Goal: Communication & Community: Participate in discussion

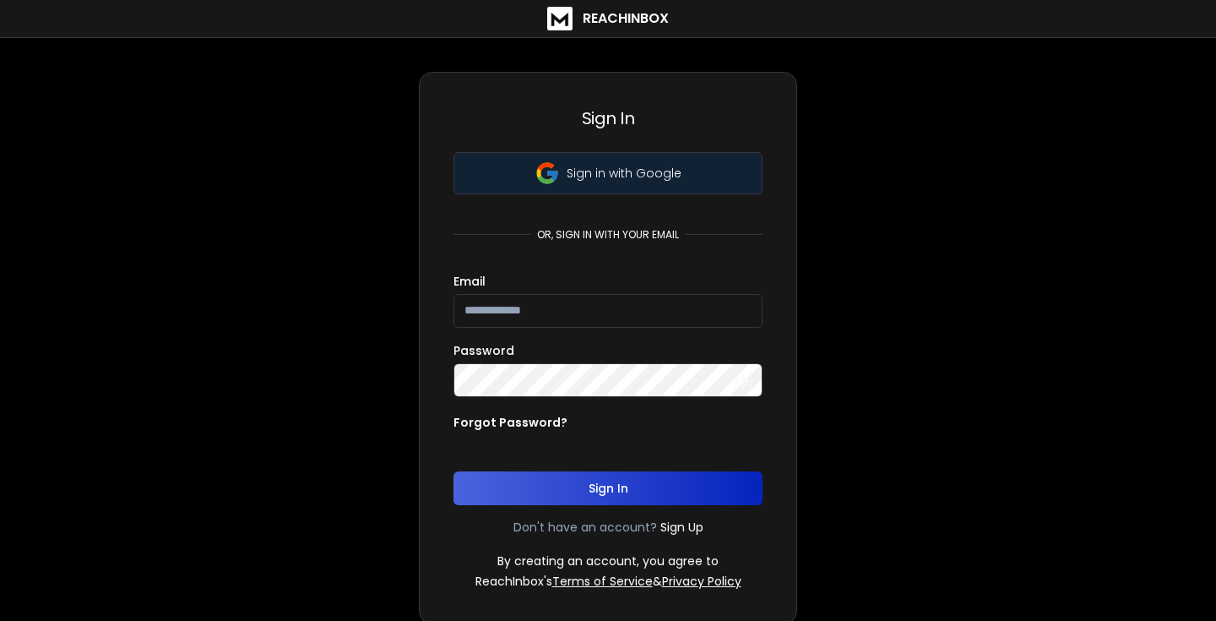
click at [618, 165] on p "Sign in with Google" at bounding box center [624, 173] width 115 height 17
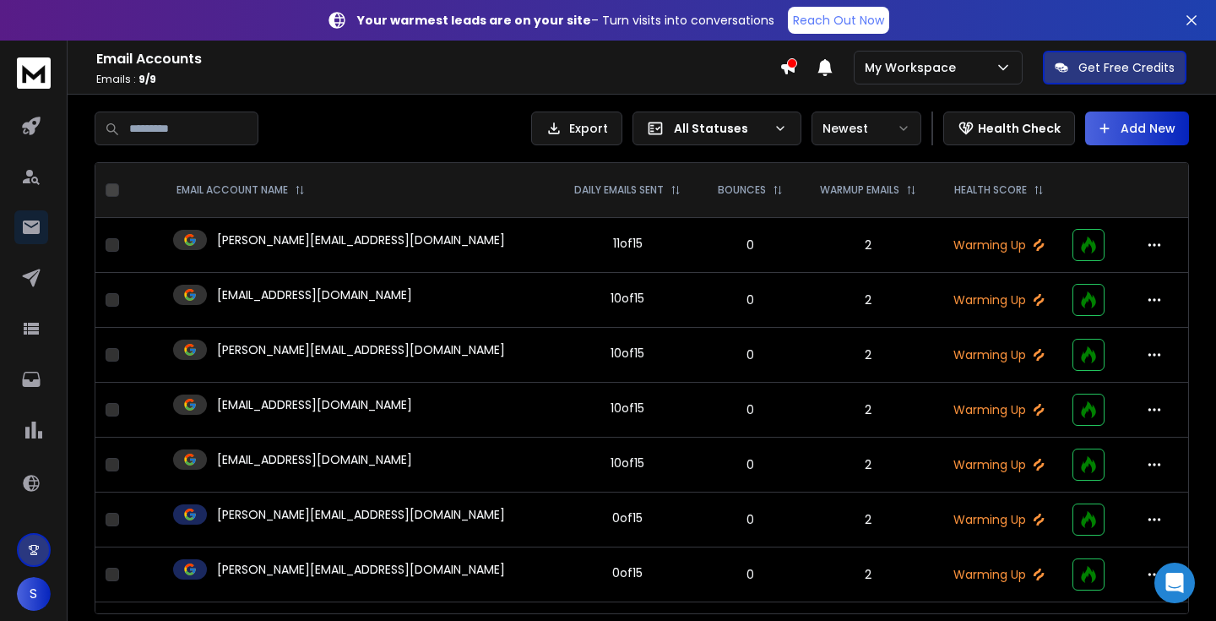
scroll to position [111, 0]
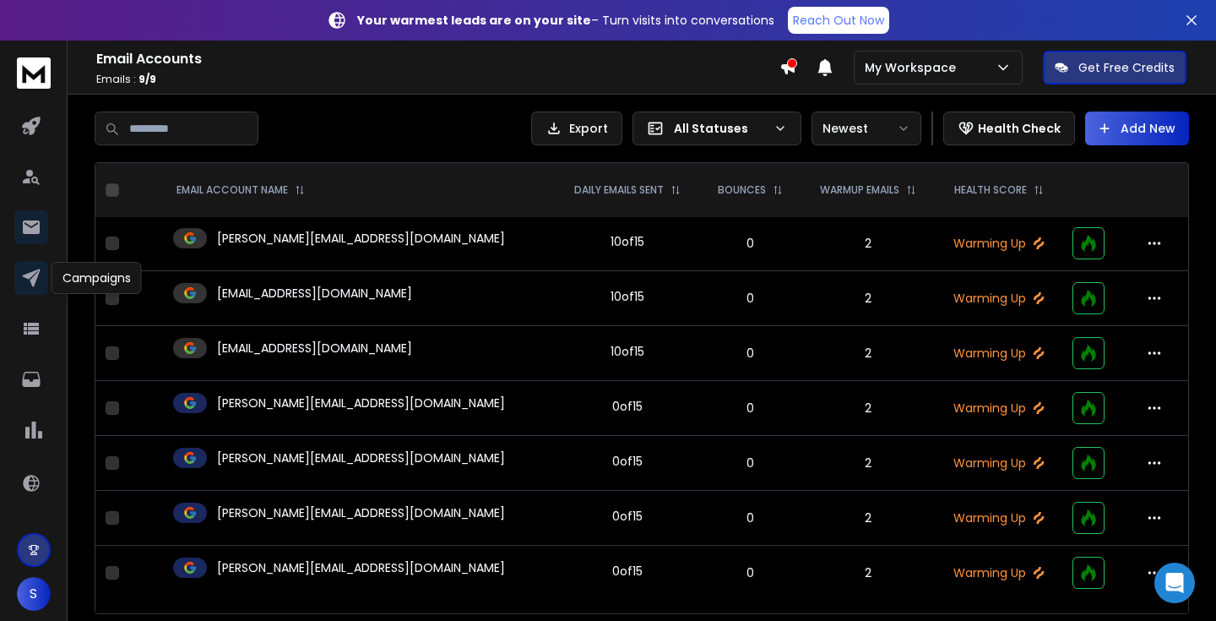
click at [30, 281] on icon at bounding box center [31, 277] width 18 height 18
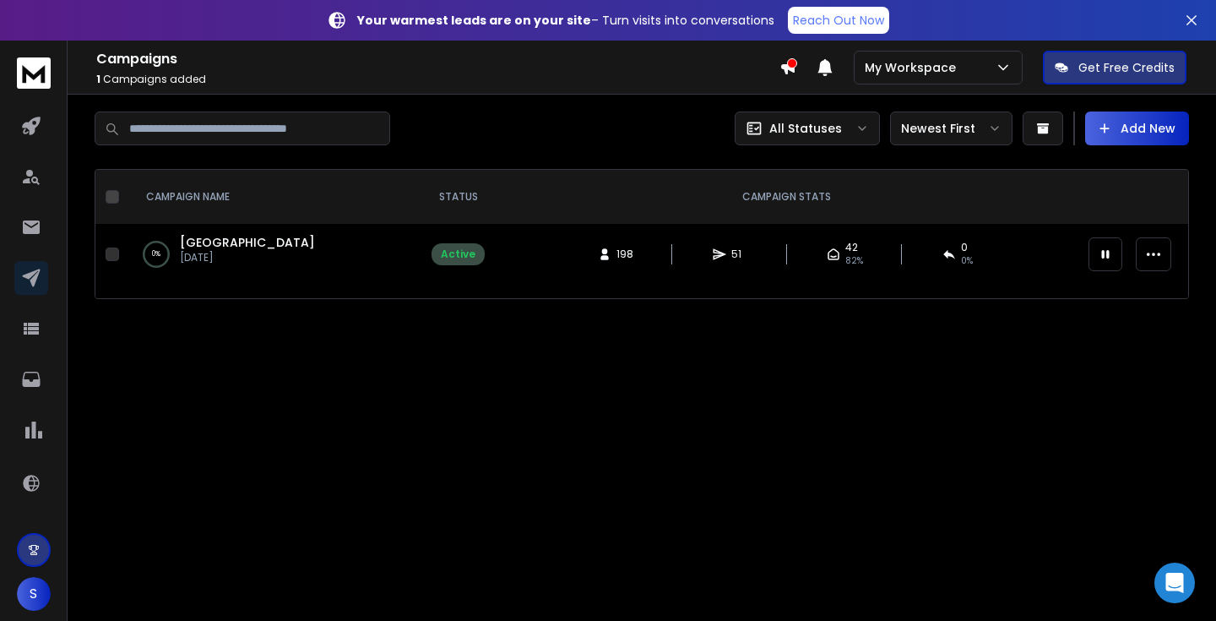
click at [570, 260] on div "198 51 42 82 % 0 0 %" at bounding box center [786, 254] width 563 height 27
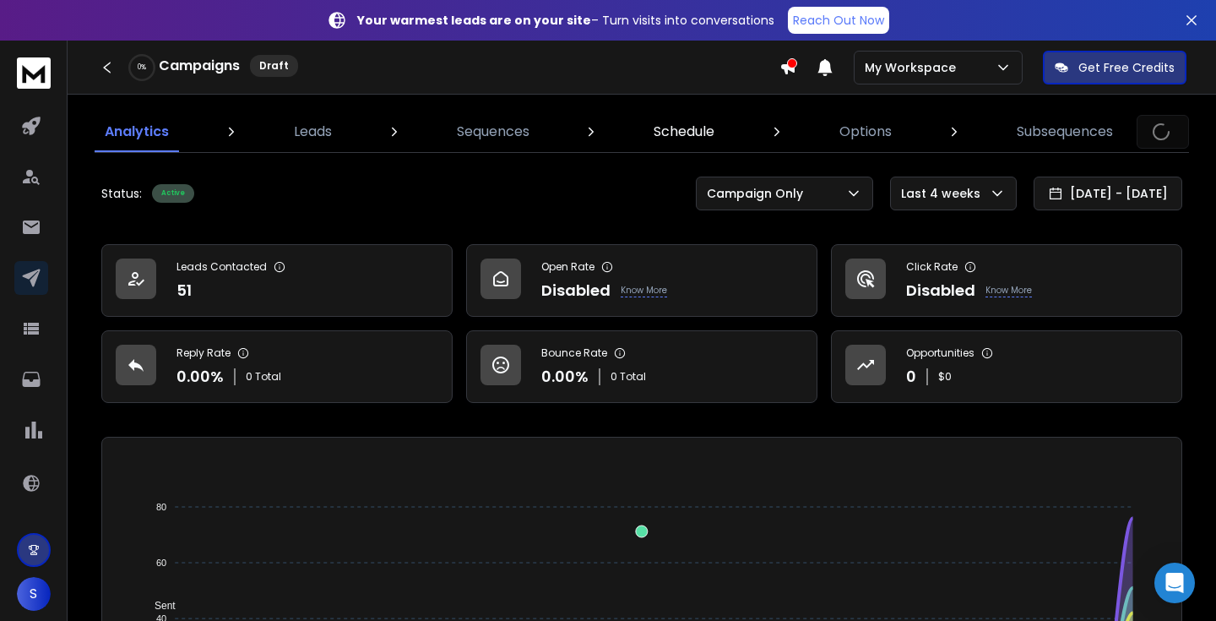
click at [689, 138] on p "Schedule" at bounding box center [683, 132] width 61 height 20
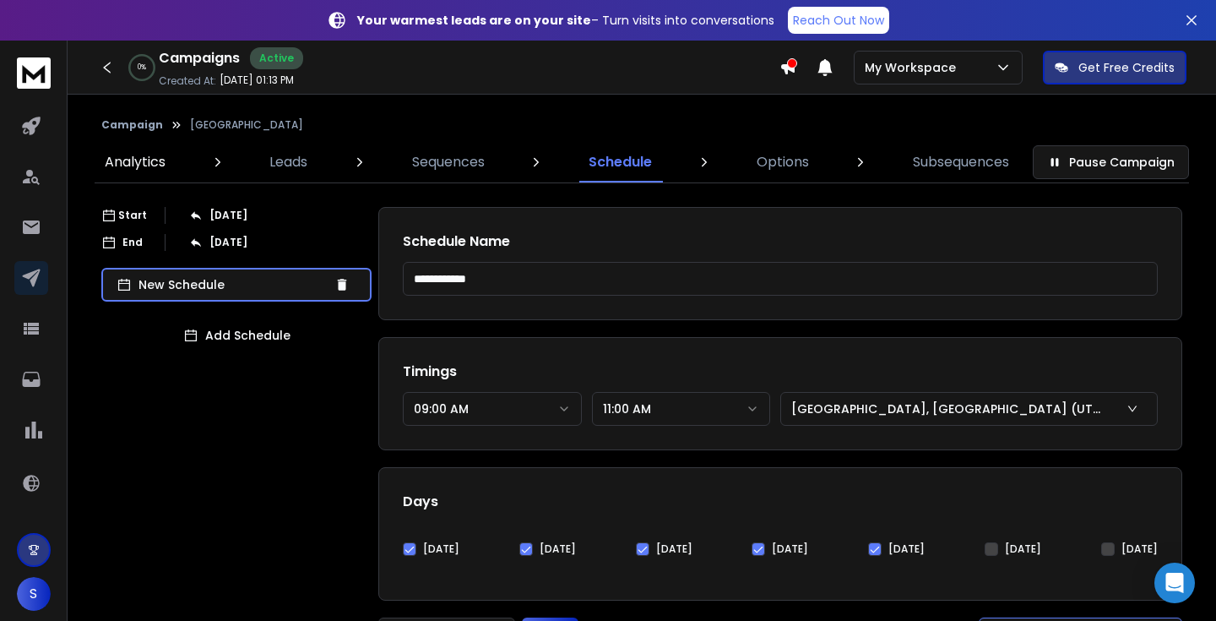
click at [124, 155] on p "Analytics" at bounding box center [135, 162] width 61 height 20
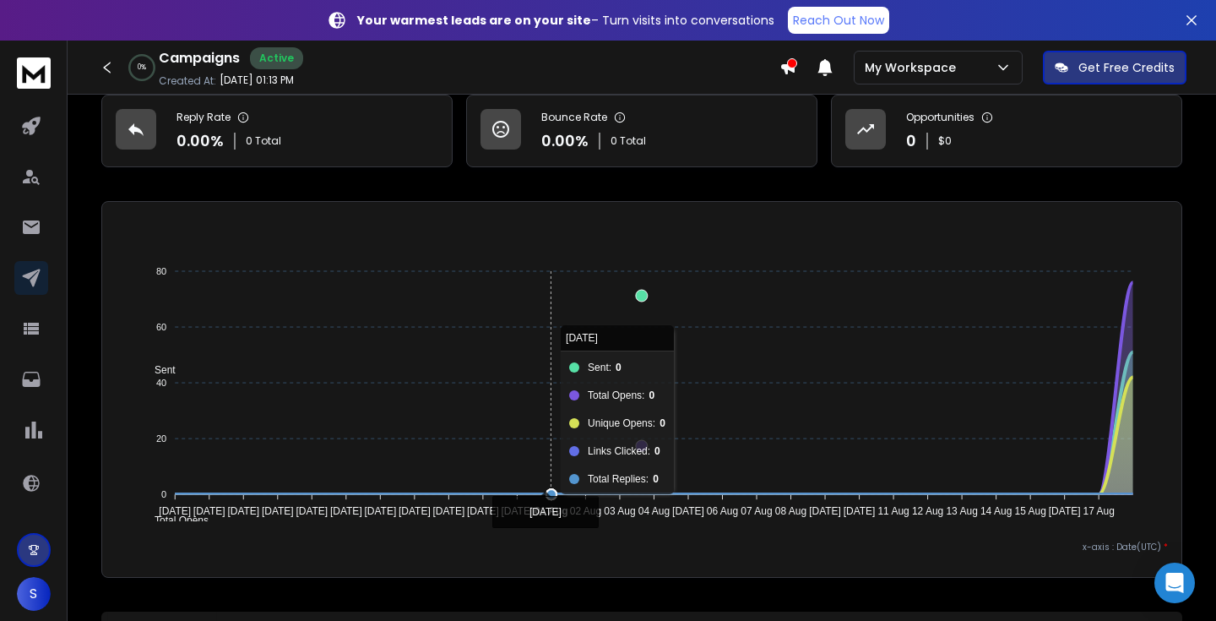
scroll to position [474, 0]
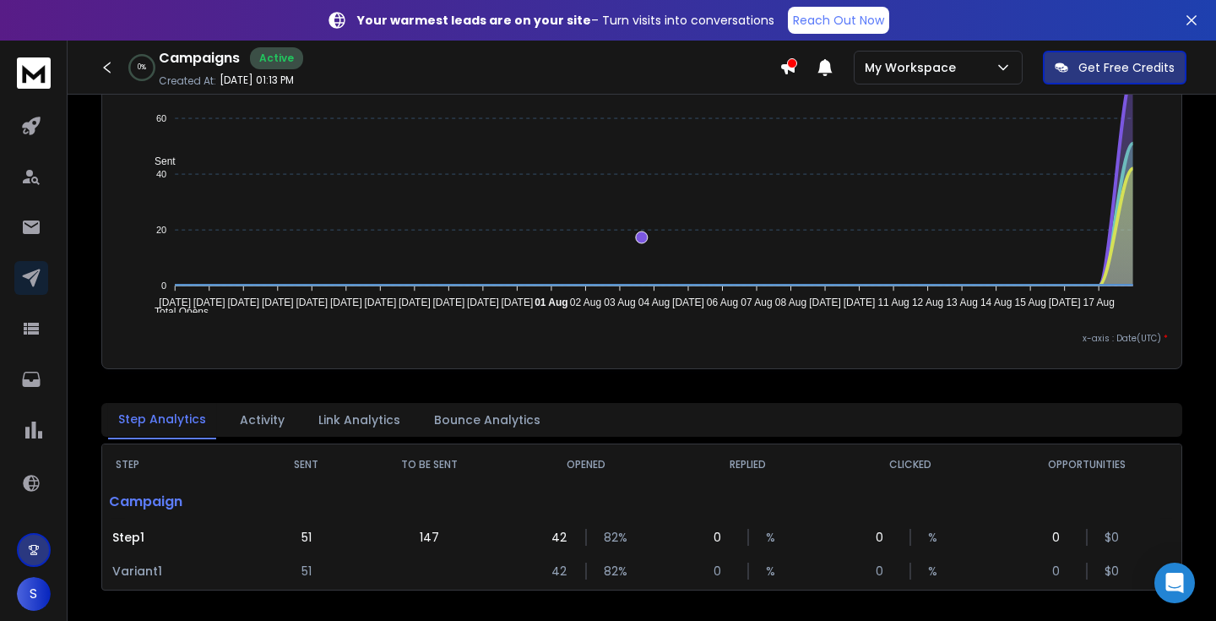
click at [268, 420] on button "Activity" at bounding box center [262, 419] width 65 height 37
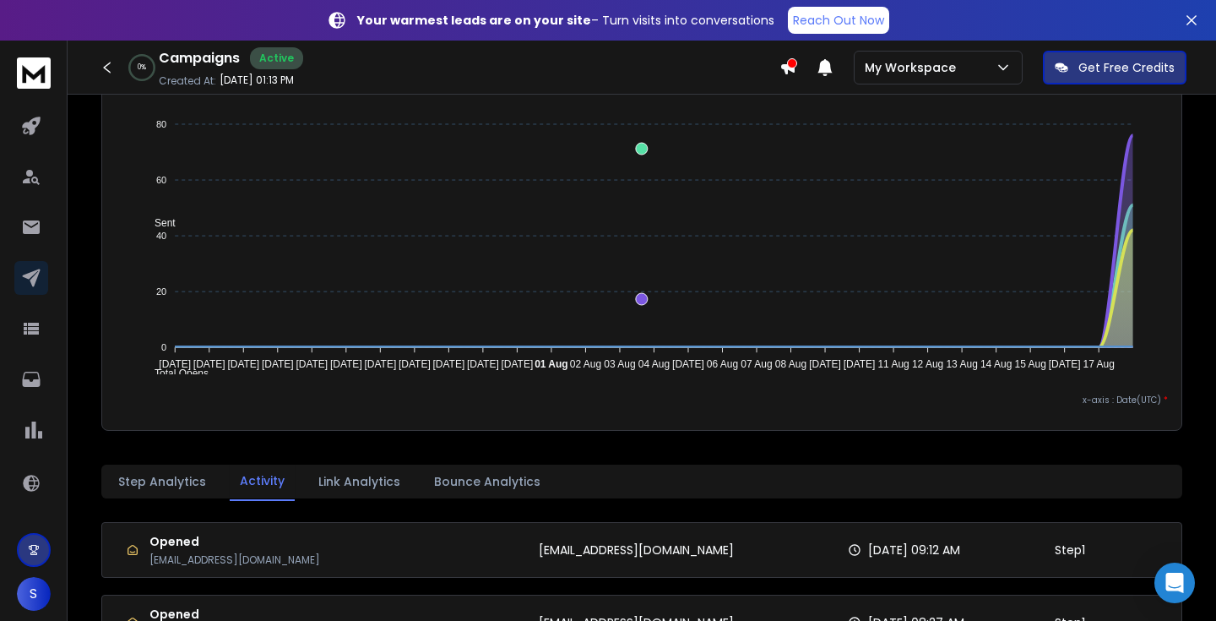
scroll to position [424, 0]
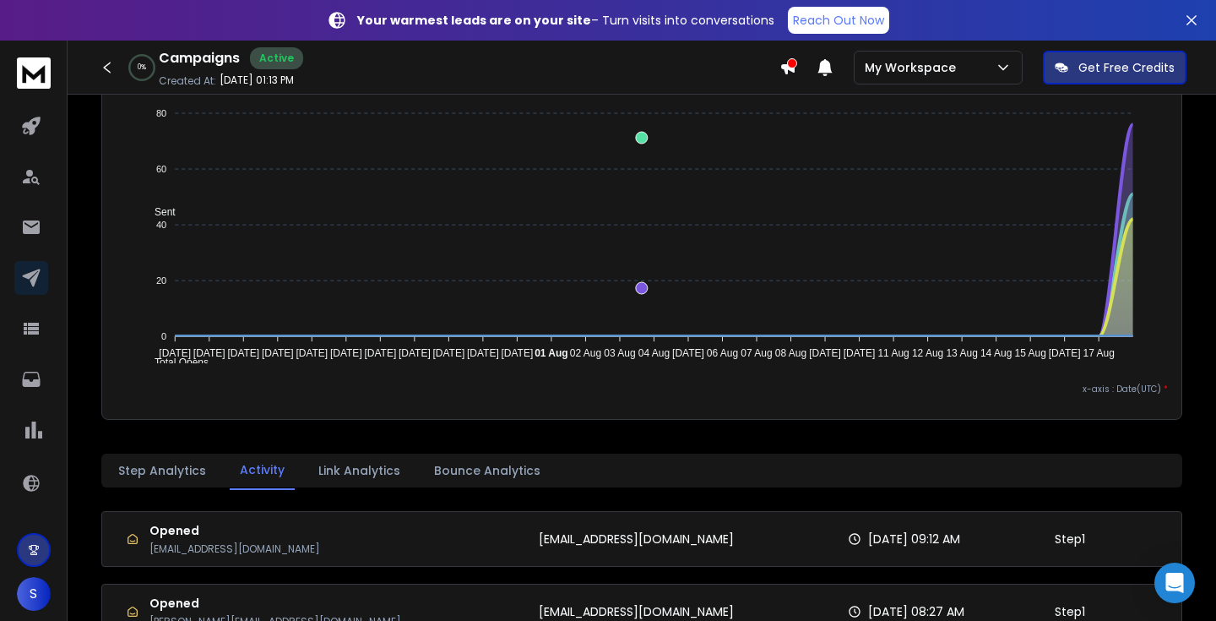
click at [371, 463] on button "Link Analytics" at bounding box center [359, 470] width 102 height 37
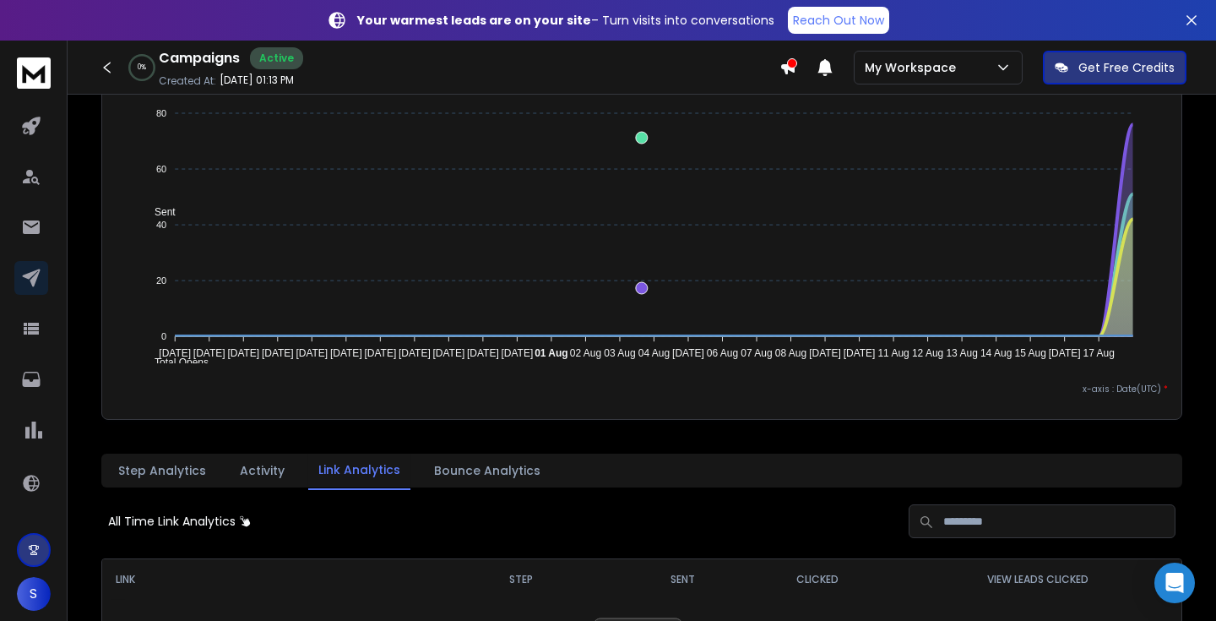
click at [488, 469] on button "Bounce Analytics" at bounding box center [487, 470] width 127 height 37
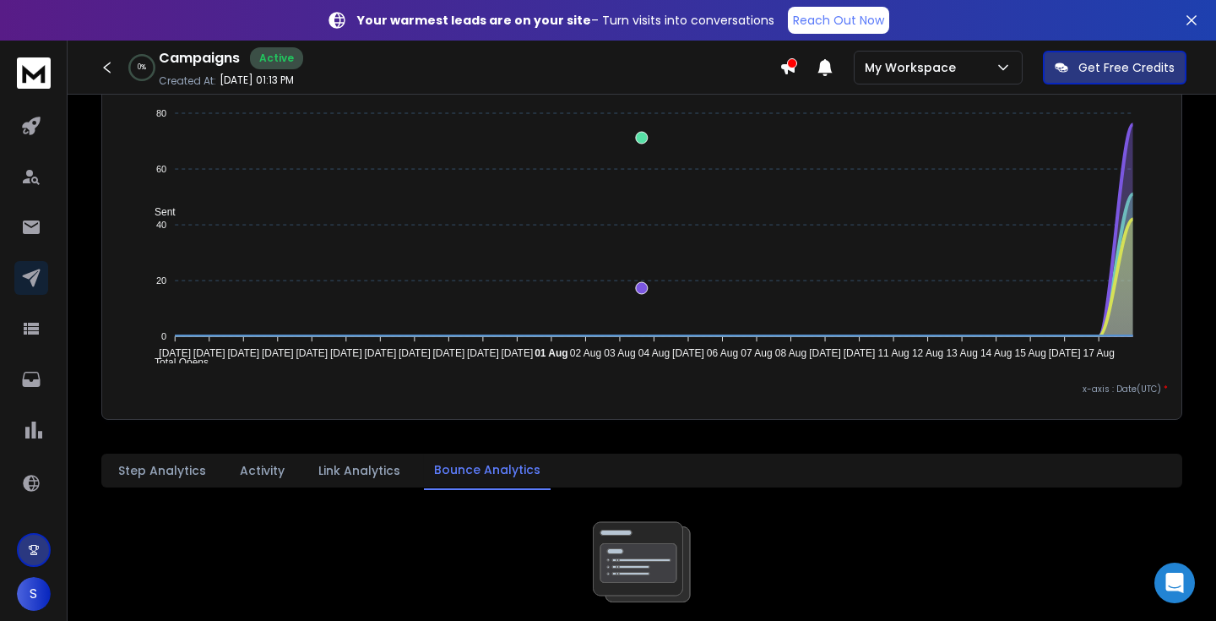
scroll to position [517, 0]
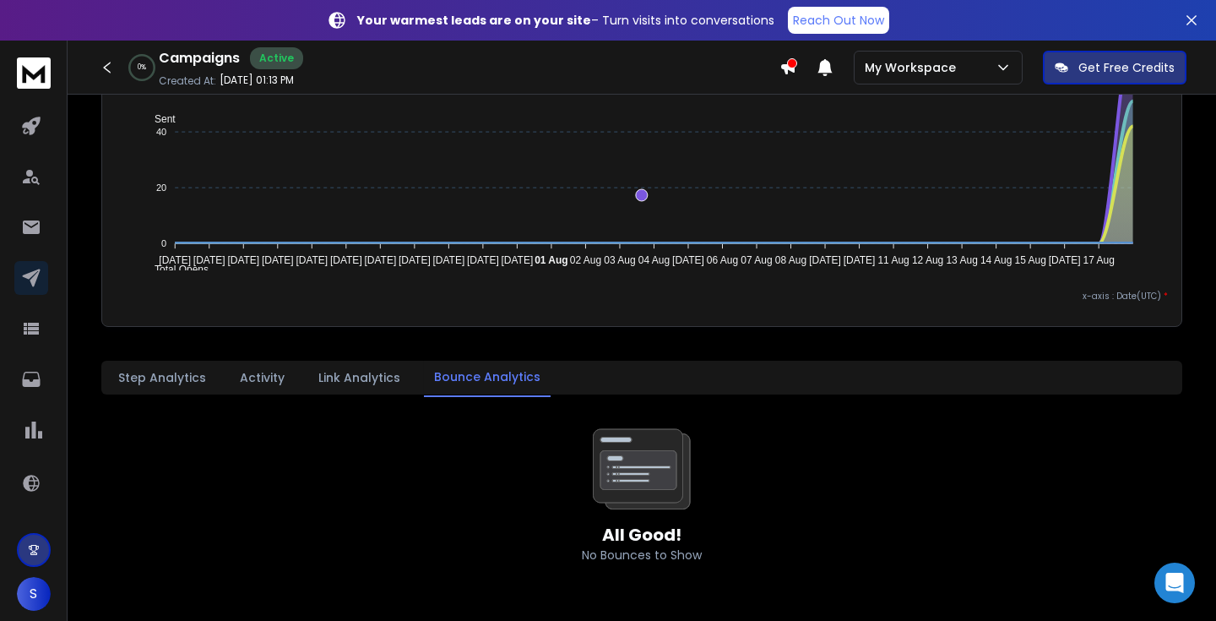
click at [139, 374] on div "Leads Contacted 51 Open Rate 82.35 % 42 Total Click Rate 0.00 % 0 Total Reply R…" at bounding box center [641, 177] width 1081 height 839
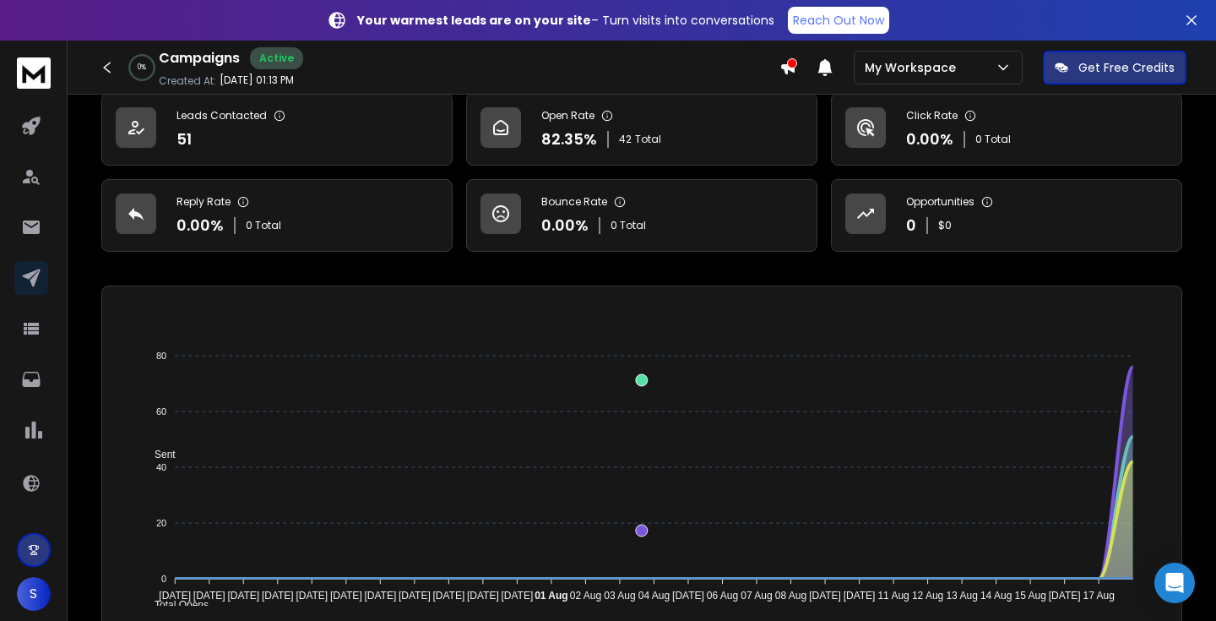
scroll to position [177, 0]
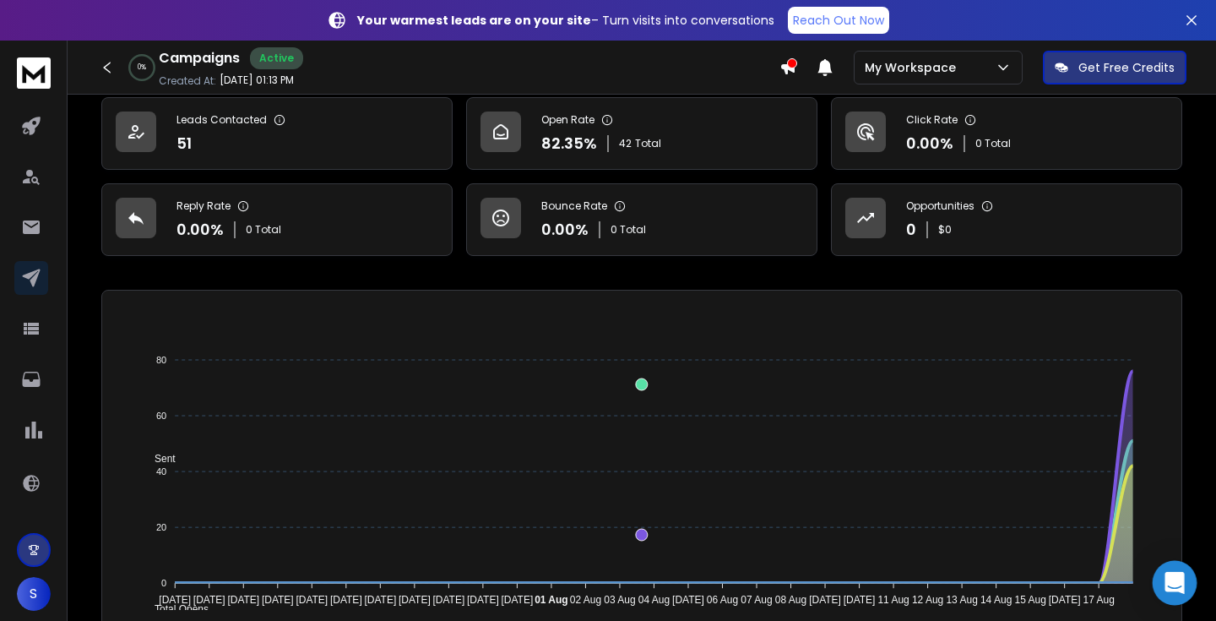
click at [1180, 562] on div "Open Intercom Messenger" at bounding box center [1174, 583] width 45 height 45
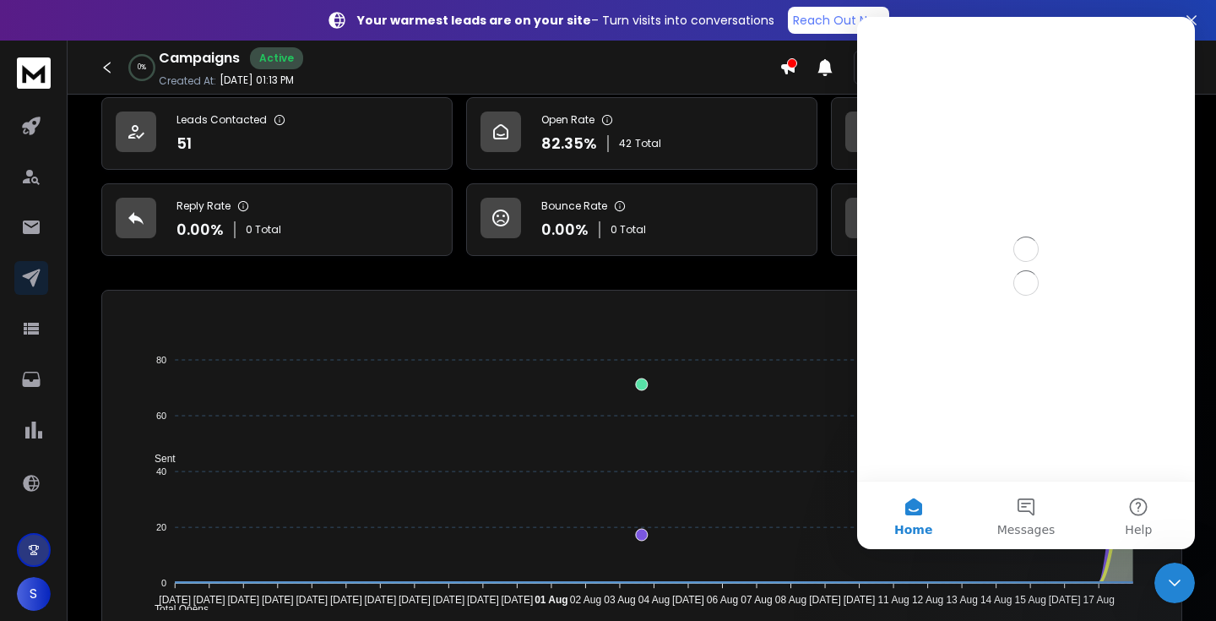
scroll to position [0, 0]
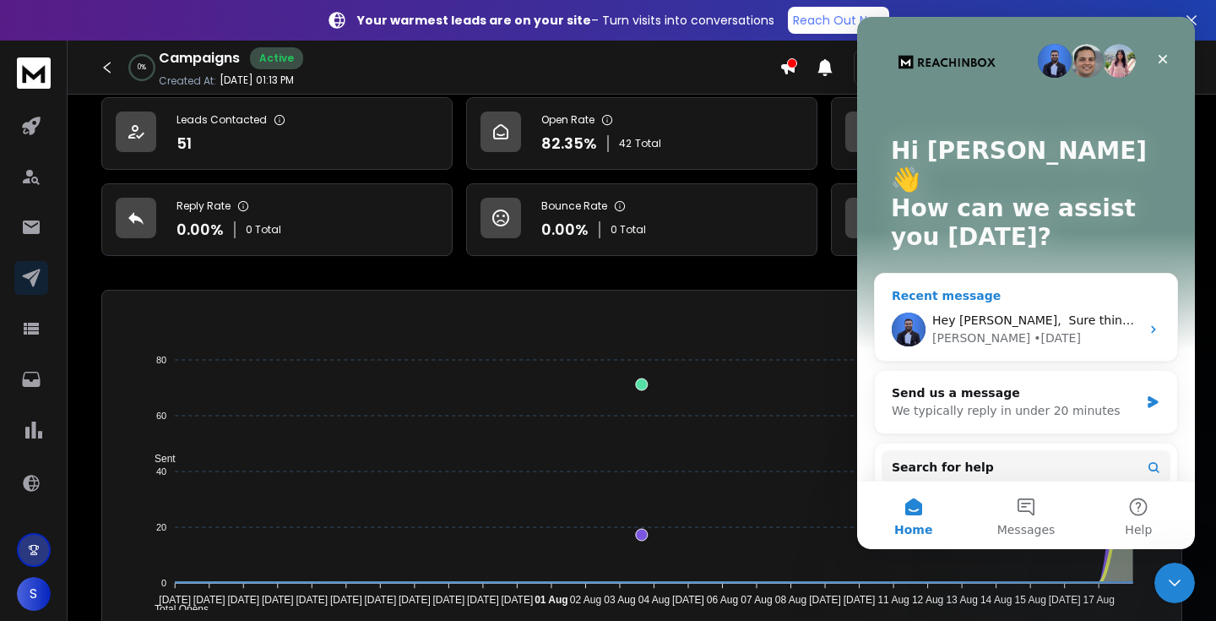
click at [1061, 329] on div "[PERSON_NAME] • [DATE]" at bounding box center [1036, 338] width 208 height 18
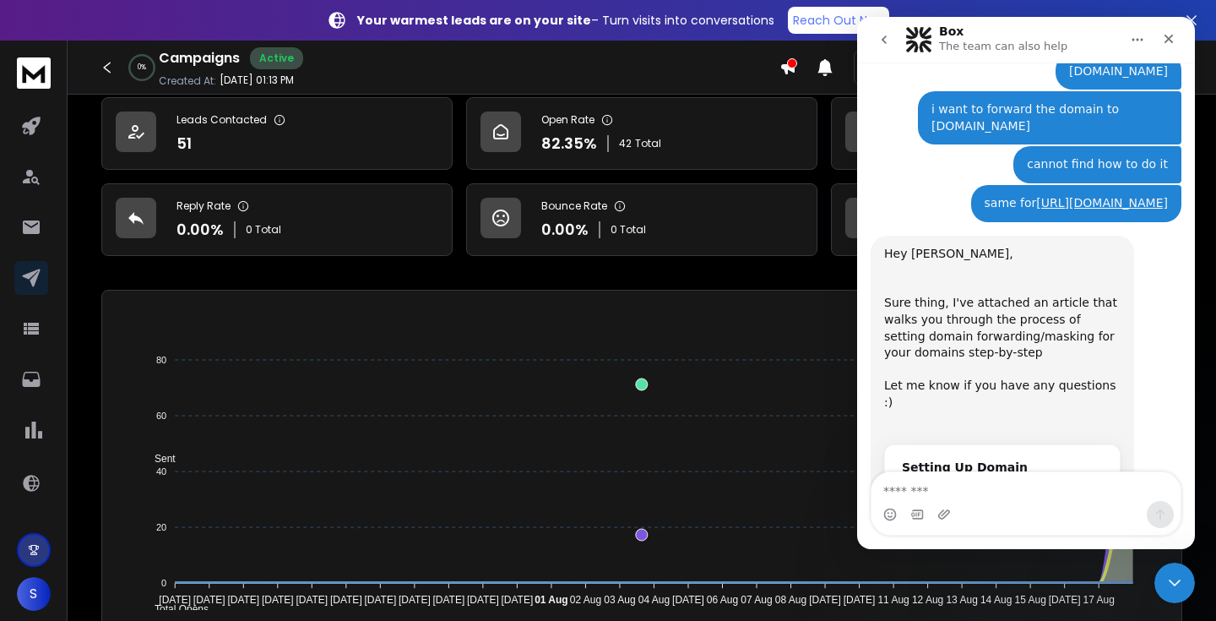
scroll to position [1651, 0]
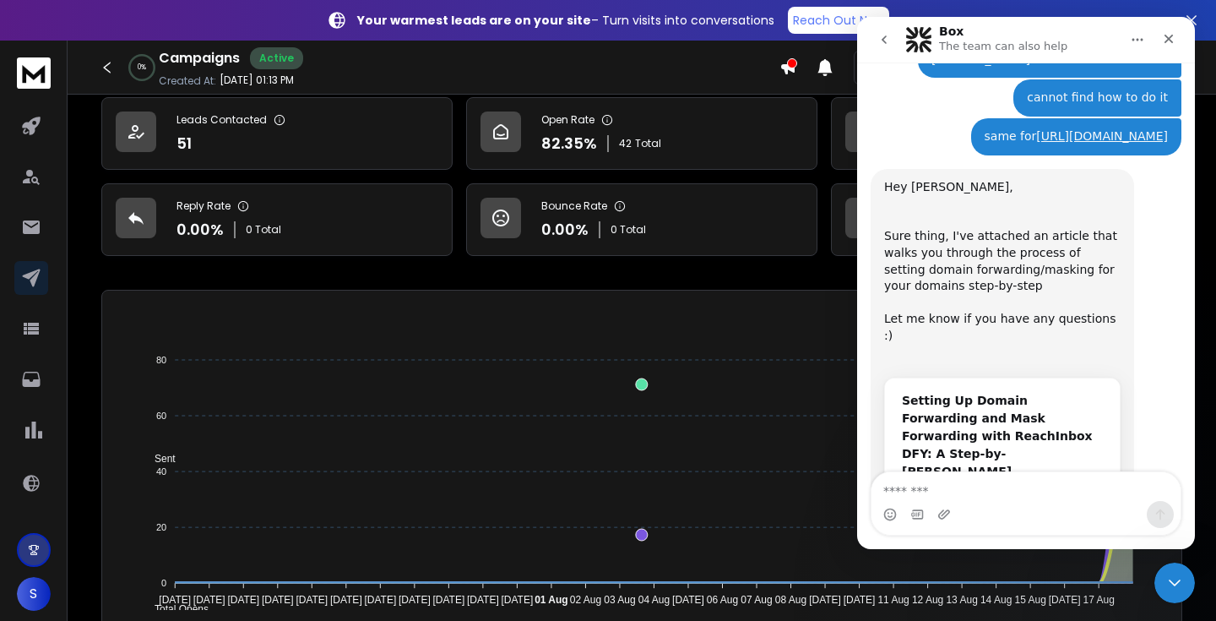
click at [939, 487] on textarea "Message…" at bounding box center [1025, 486] width 309 height 29
type textarea "*"
type textarea "**"
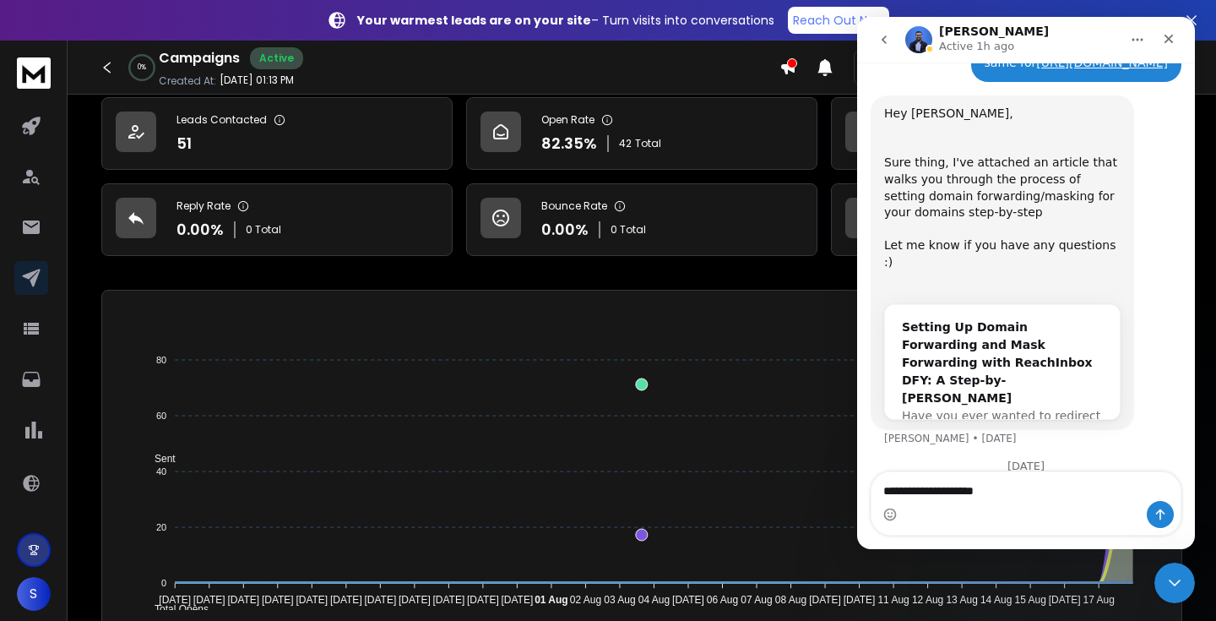
type textarea "**********"
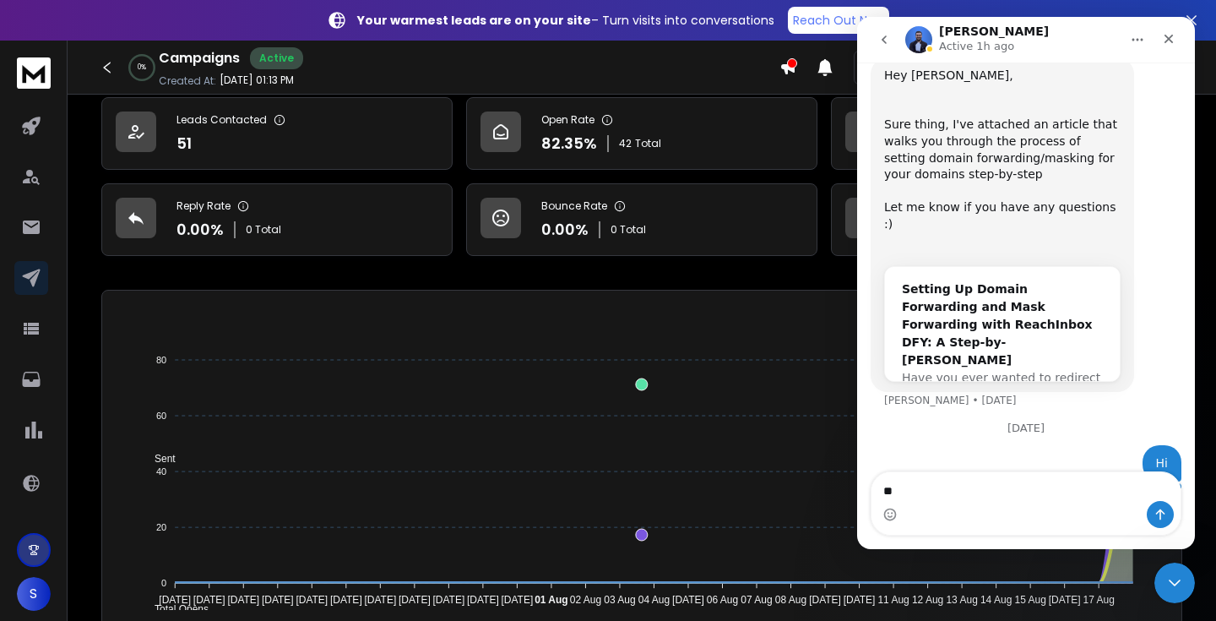
type textarea "*"
type textarea "**********"
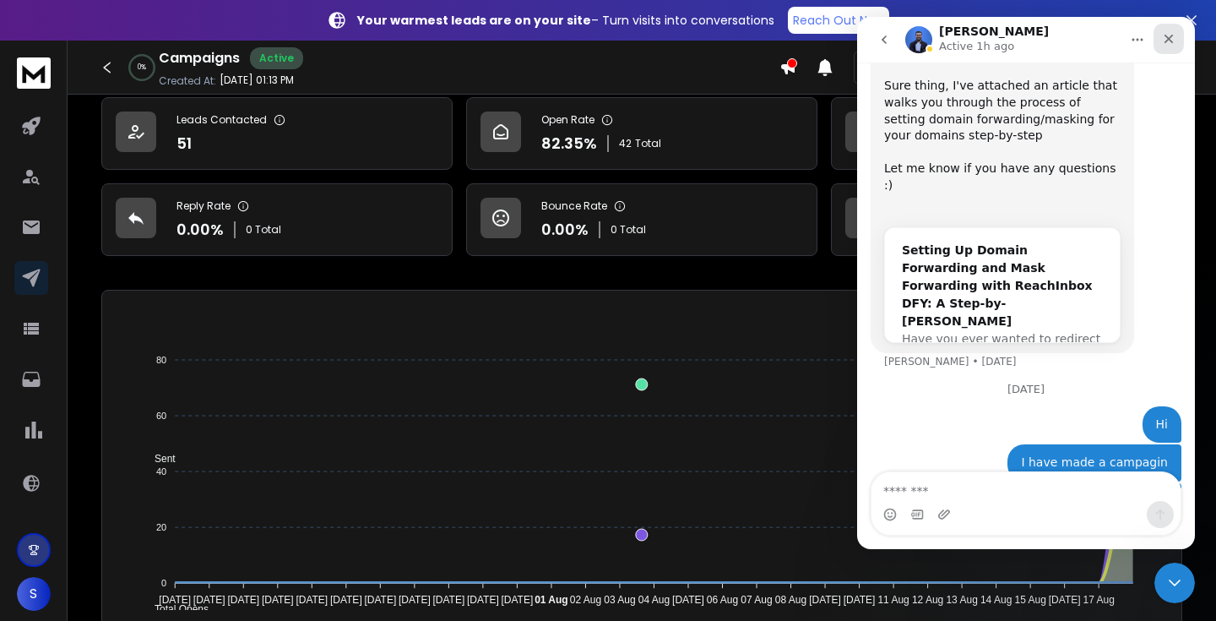
click at [1168, 32] on icon "Close" at bounding box center [1169, 39] width 14 height 14
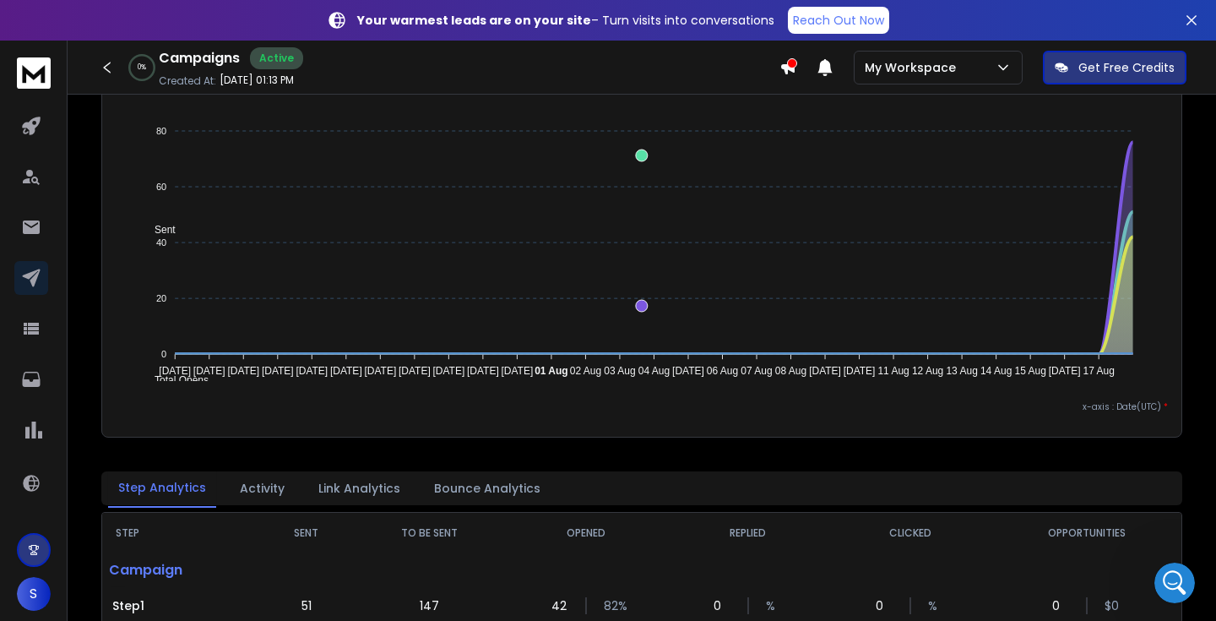
scroll to position [474, 0]
